Goal: Task Accomplishment & Management: Use online tool/utility

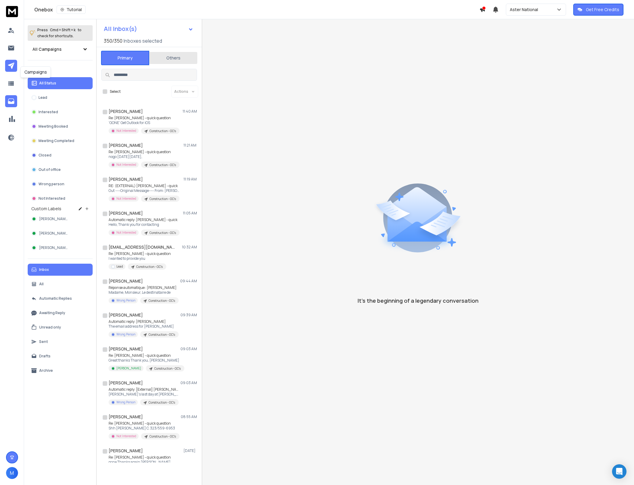
click at [12, 69] on icon at bounding box center [11, 65] width 7 height 7
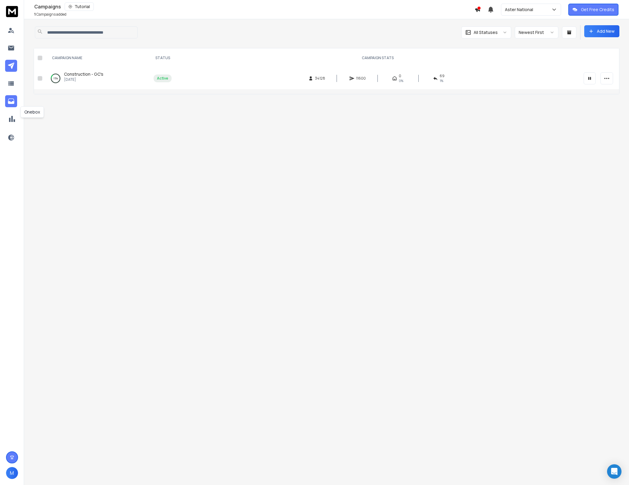
click at [13, 105] on icon at bounding box center [11, 101] width 7 height 7
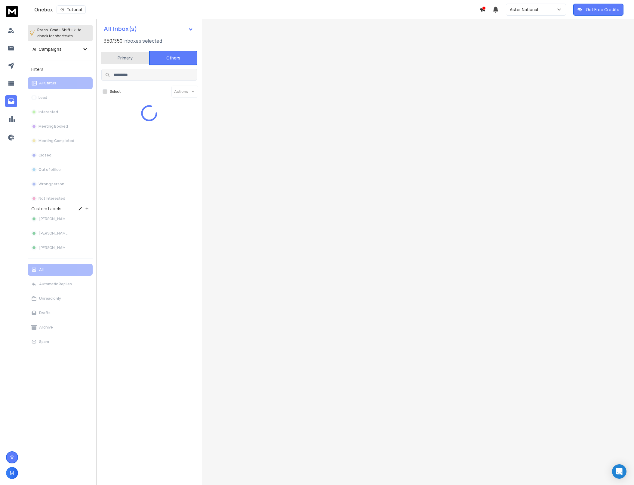
click at [197, 65] on button "Others" at bounding box center [173, 58] width 48 height 14
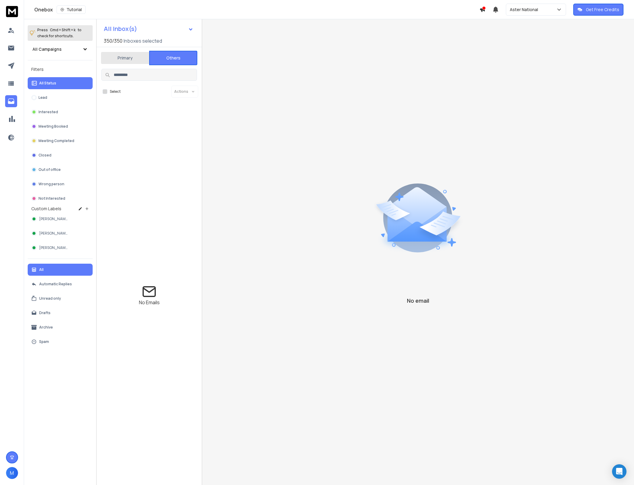
click at [140, 65] on button "Primary" at bounding box center [125, 57] width 48 height 13
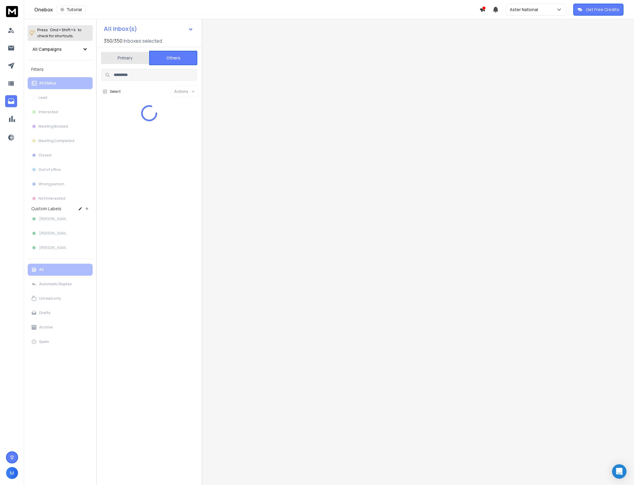
click at [197, 65] on button "Others" at bounding box center [173, 58] width 48 height 14
click at [142, 65] on button "Primary" at bounding box center [125, 58] width 48 height 14
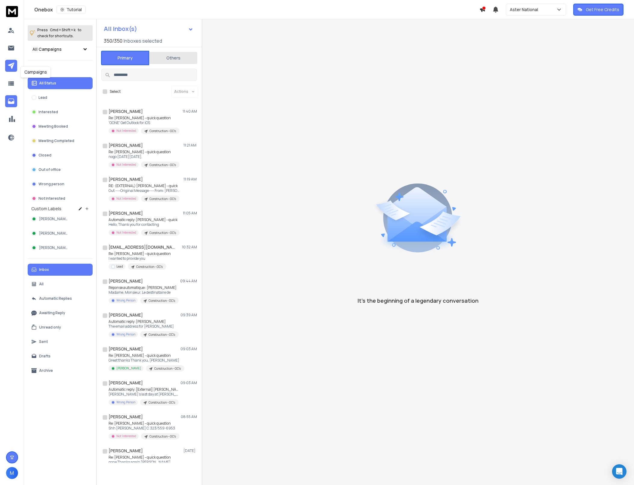
click at [12, 66] on link at bounding box center [11, 66] width 12 height 12
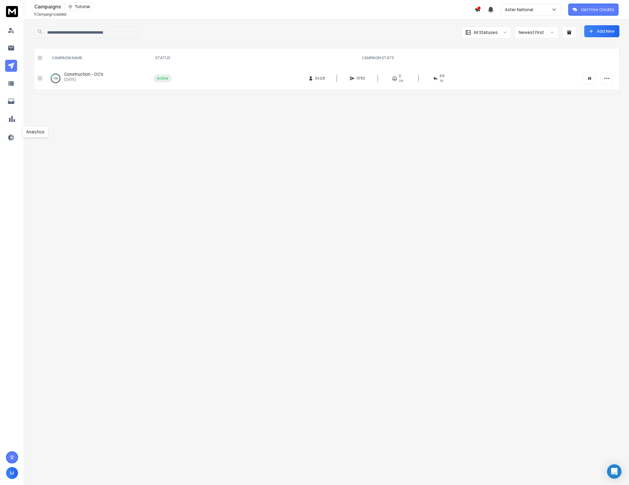
scroll to position [1, 0]
click at [17, 107] on link at bounding box center [11, 101] width 12 height 12
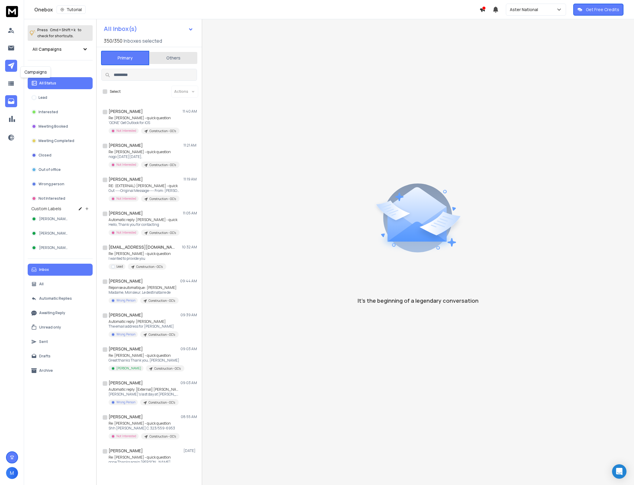
click at [8, 69] on icon at bounding box center [11, 65] width 7 height 7
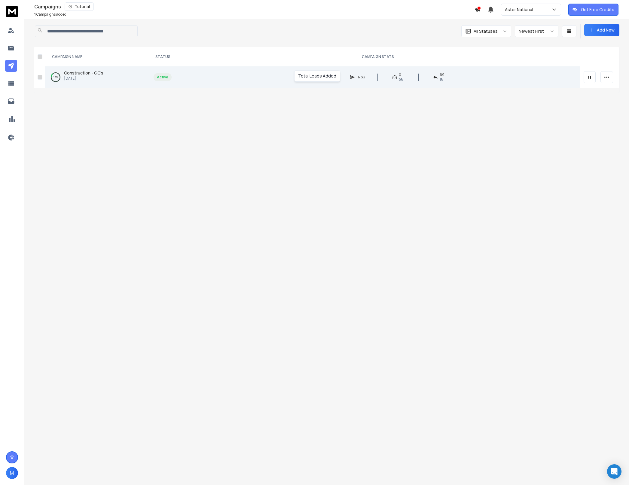
scroll to position [2, 0]
click at [606, 80] on icon "button" at bounding box center [607, 77] width 6 height 6
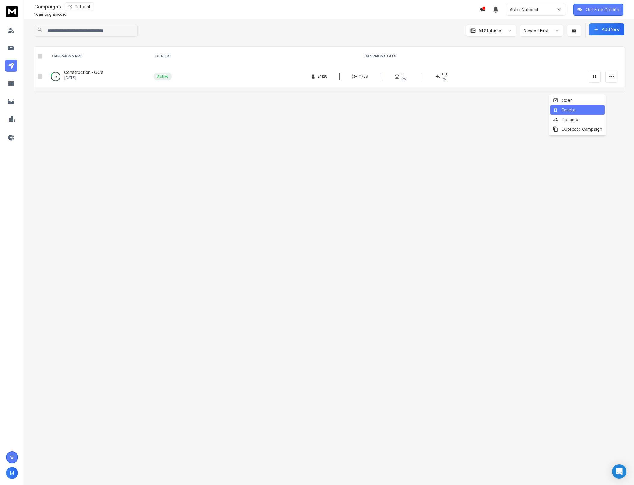
click at [517, 128] on div "Campaigns 1 Campaigns Added All Statuses Newest First Add New CAMPAIGN NAME STA…" at bounding box center [329, 265] width 590 height 485
click at [11, 105] on icon at bounding box center [11, 101] width 7 height 7
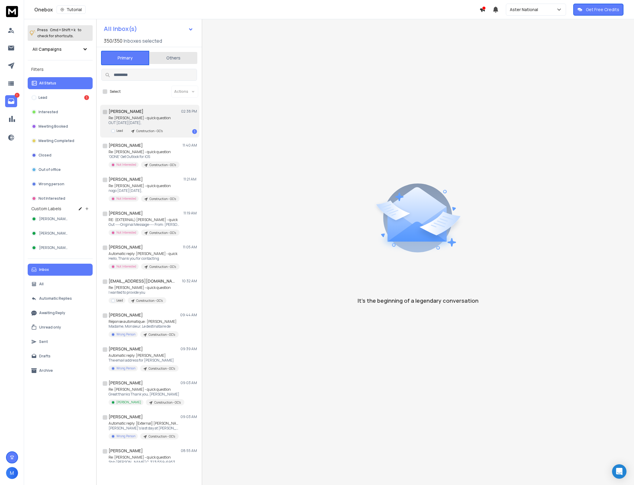
click at [192, 134] on div "Re: [PERSON_NAME] - quick question OUT [DATE][DATE], Lead Construction - GC's 1" at bounding box center [152, 125] width 88 height 18
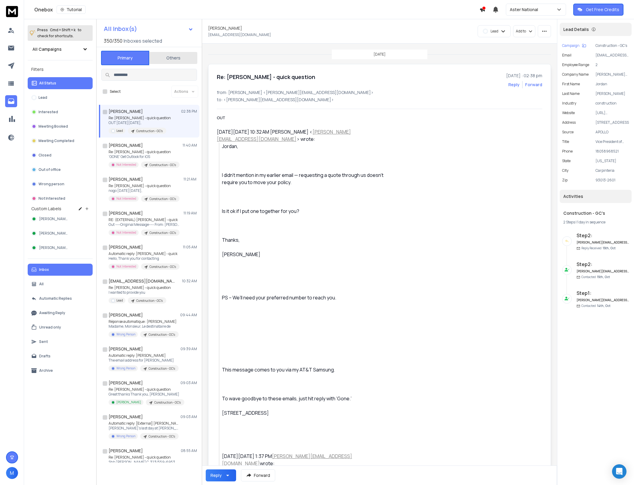
click at [490, 34] on p "Lead" at bounding box center [494, 31] width 8 height 5
click at [494, 120] on p "Not Interested" at bounding box center [482, 117] width 30 height 6
click at [192, 65] on button "Others" at bounding box center [173, 57] width 48 height 13
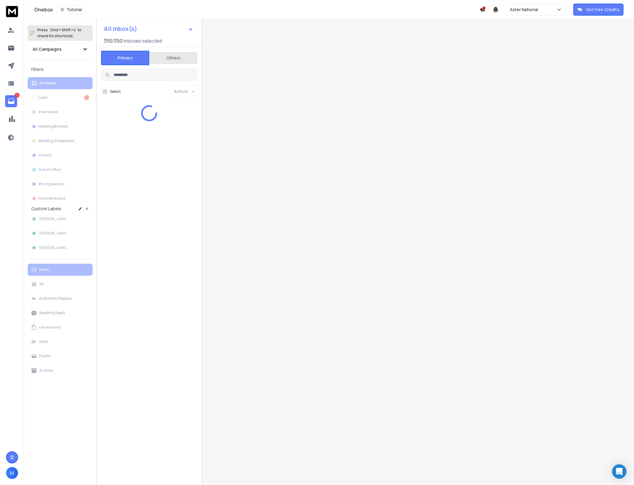
click at [140, 65] on button "Primary" at bounding box center [125, 58] width 48 height 14
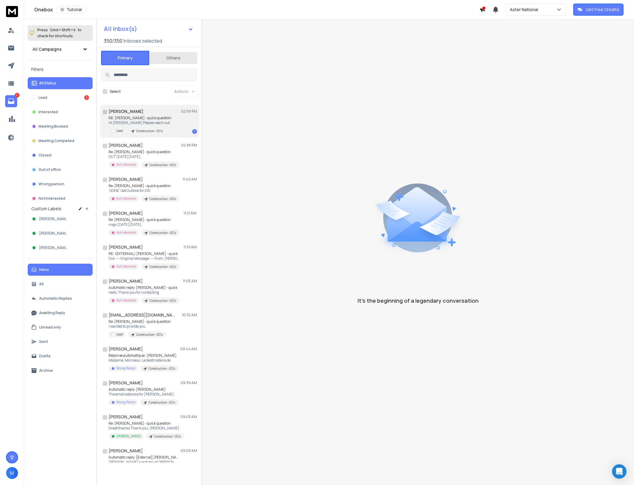
click at [171, 125] on p "Hi [PERSON_NAME] Please reach out" at bounding box center [139, 123] width 63 height 5
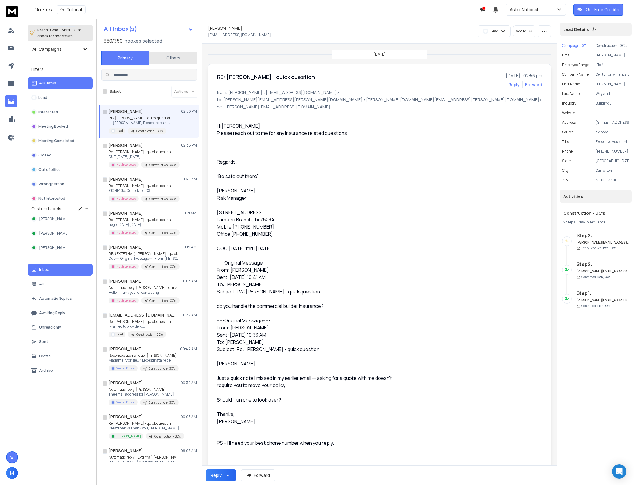
click at [35, 481] on div "Press Cmd + Shift + k to check for shortcuts. All Campaigns All Campaigns Filte…" at bounding box center [60, 261] width 72 height 485
